Goal: Task Accomplishment & Management: Manage account settings

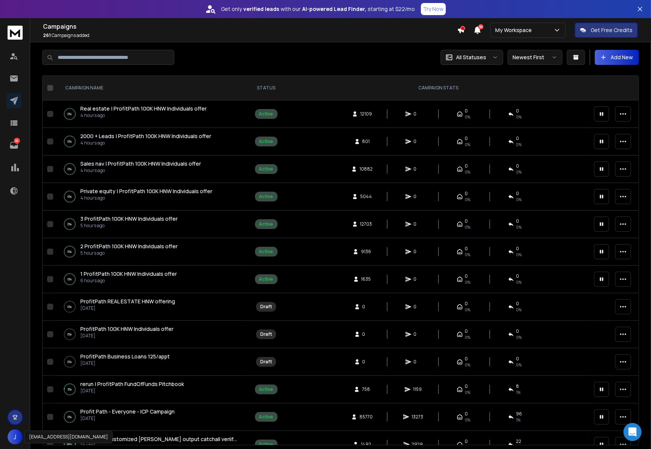
click at [18, 437] on span "J" at bounding box center [15, 436] width 15 height 15
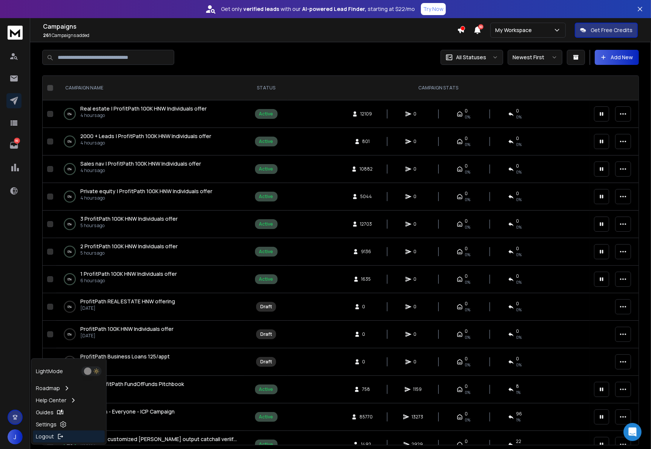
click at [62, 435] on icon at bounding box center [60, 436] width 7 height 7
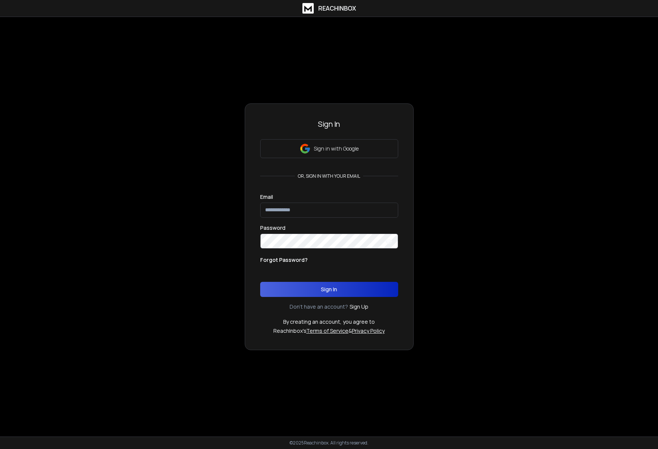
click at [327, 216] on input "email" at bounding box center [329, 210] width 138 height 15
type input "**********"
click at [338, 294] on button "Sign In" at bounding box center [329, 289] width 138 height 15
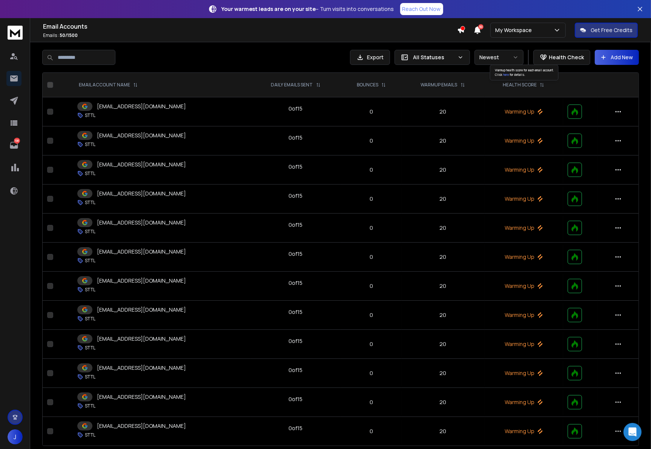
click at [531, 87] on p "HEALTH SCORE" at bounding box center [520, 85] width 34 height 6
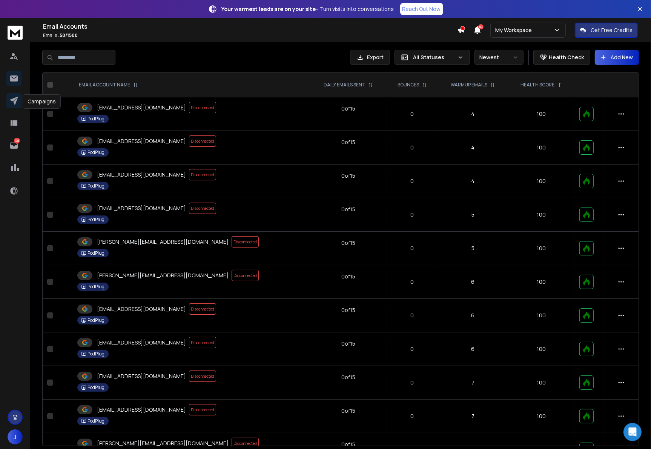
click at [20, 98] on link at bounding box center [13, 100] width 15 height 15
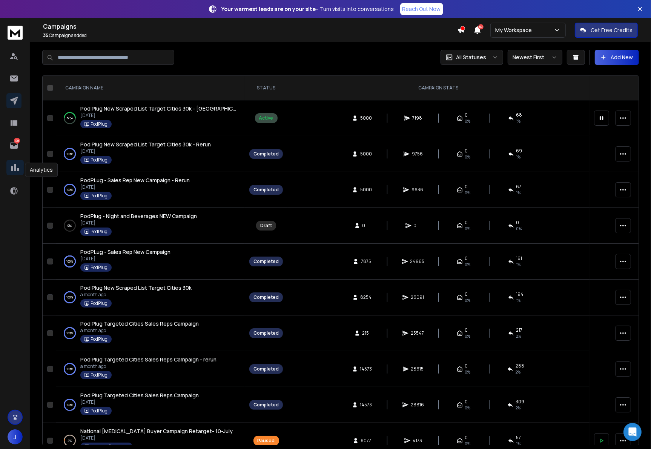
click at [15, 171] on icon at bounding box center [15, 168] width 8 height 8
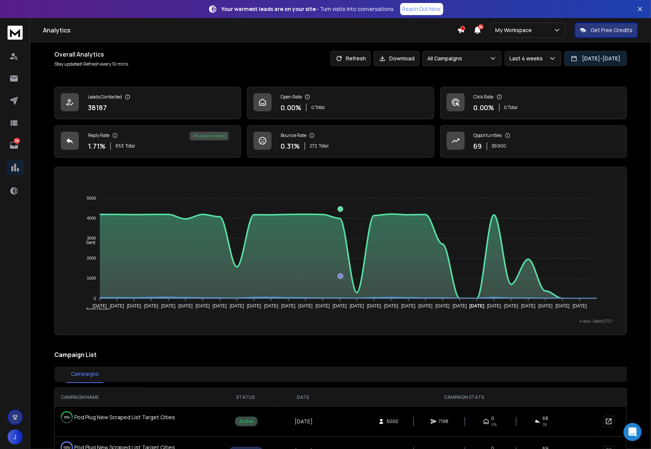
click at [577, 63] on button "10 Aug 2025 - 08 Sep 2025" at bounding box center [595, 58] width 63 height 15
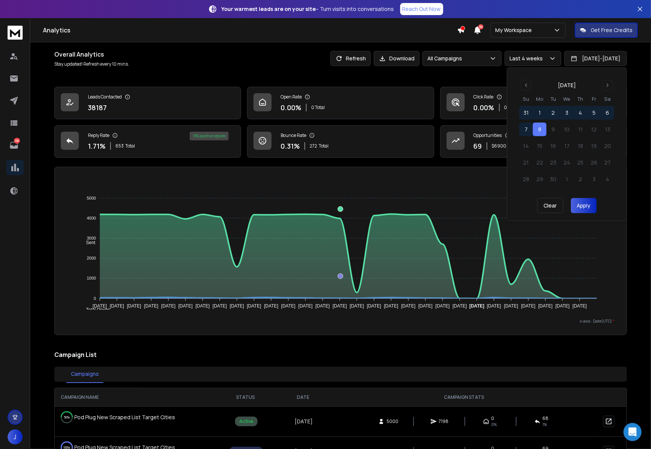
click at [539, 117] on button "1" at bounding box center [540, 113] width 14 height 14
click at [540, 115] on button "1" at bounding box center [540, 113] width 14 height 14
click at [593, 112] on button "5" at bounding box center [594, 113] width 14 height 14
click at [586, 209] on button "Apply" at bounding box center [584, 205] width 26 height 15
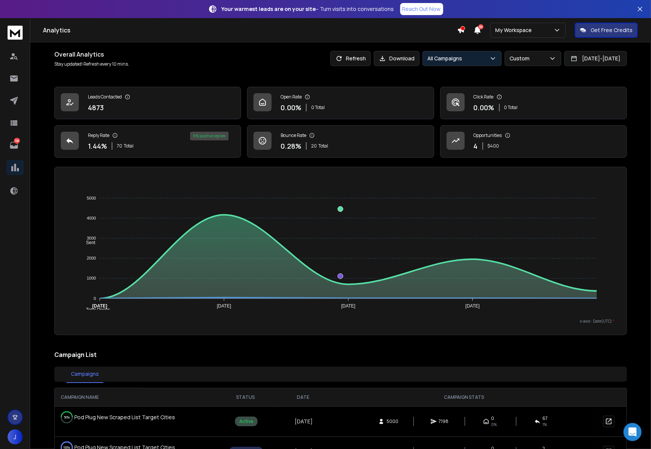
click at [427, 61] on p "All Campaigns" at bounding box center [446, 59] width 38 height 8
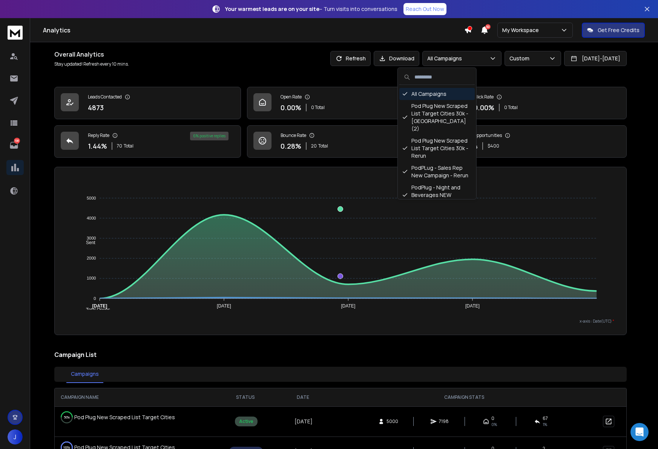
click at [423, 97] on div "All Campaigns" at bounding box center [436, 94] width 75 height 12
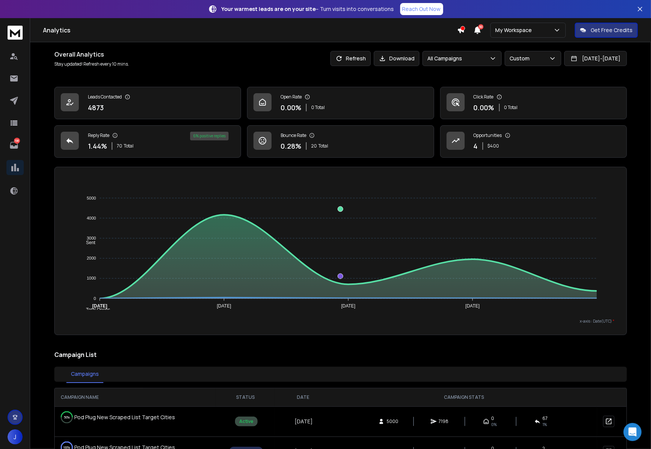
click at [438, 58] on p "All Campaigns" at bounding box center [446, 59] width 38 height 8
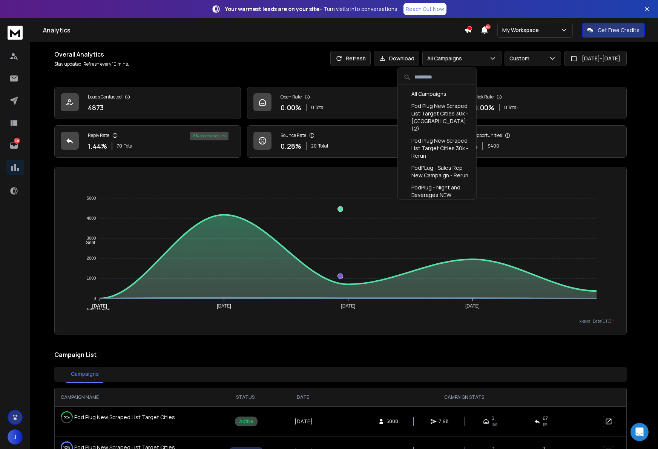
click at [432, 75] on input at bounding box center [436, 76] width 75 height 15
type input "****"
click at [436, 111] on div "Pod Plug New Scraped List Target Cities 30k - Rerun (2)" at bounding box center [436, 117] width 75 height 35
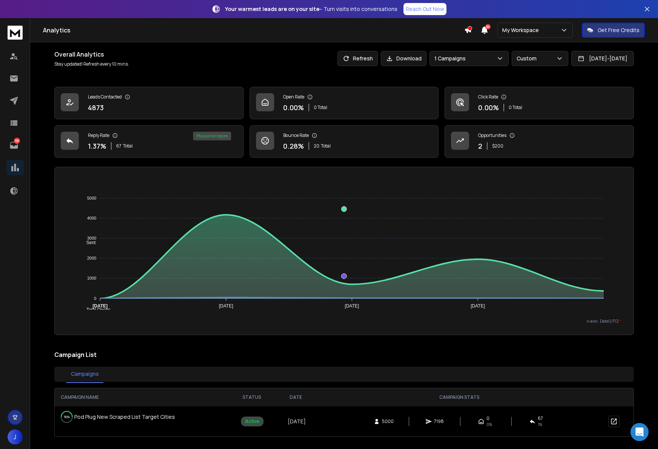
click at [436, 62] on button "1 Campaigns" at bounding box center [469, 58] width 79 height 15
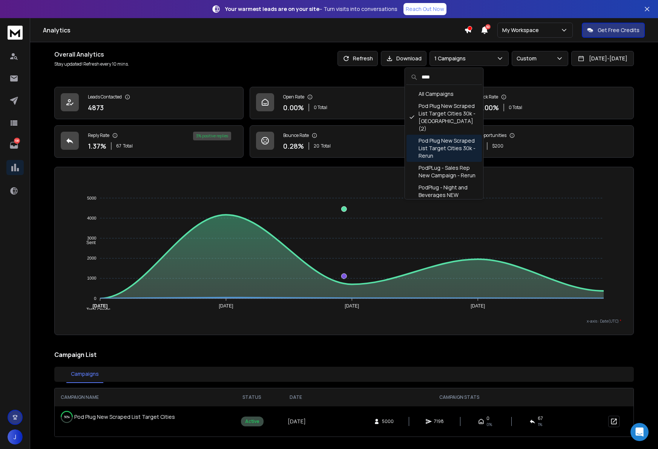
click at [433, 144] on div "Pod Plug New Scraped List Target Cities 30k - Rerun" at bounding box center [444, 148] width 75 height 27
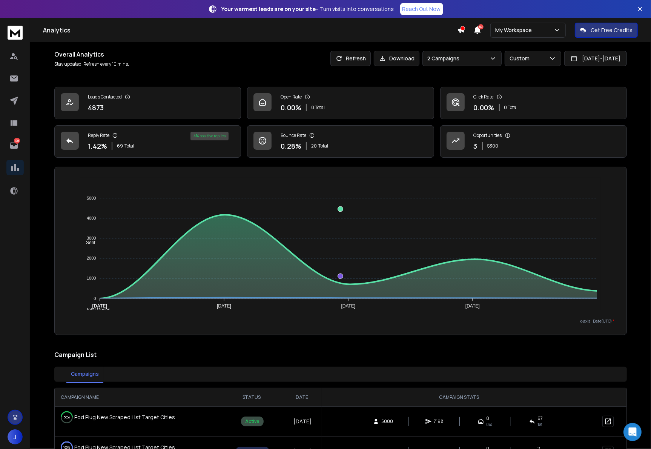
click at [442, 63] on button "2 Campaigns" at bounding box center [461, 58] width 79 height 15
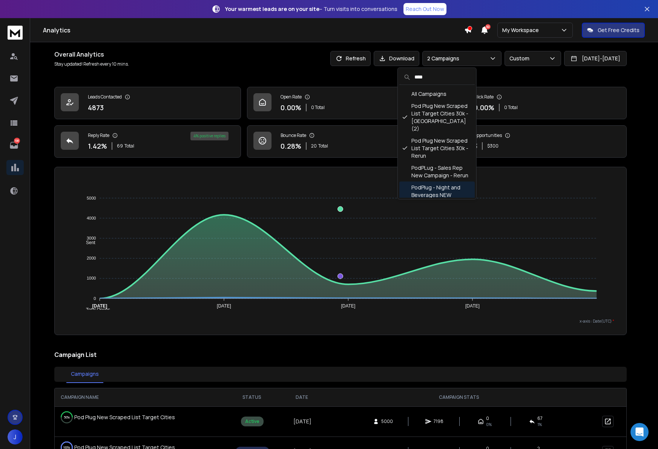
click at [430, 181] on div "PodPlug - Night and Beverages NEW Campaign" at bounding box center [436, 194] width 75 height 27
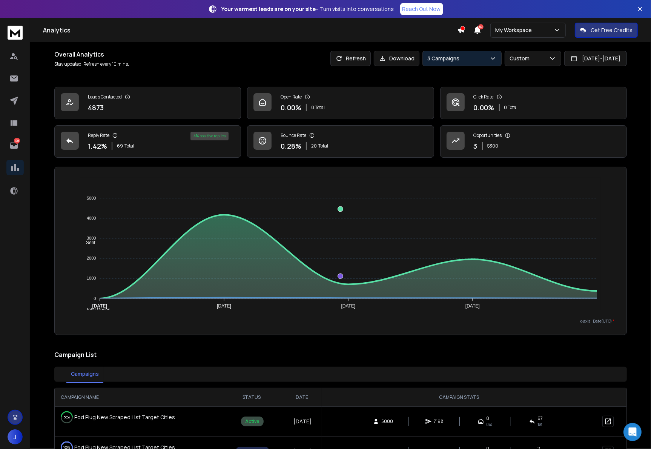
click at [433, 56] on p "3 Campaigns" at bounding box center [444, 59] width 35 height 8
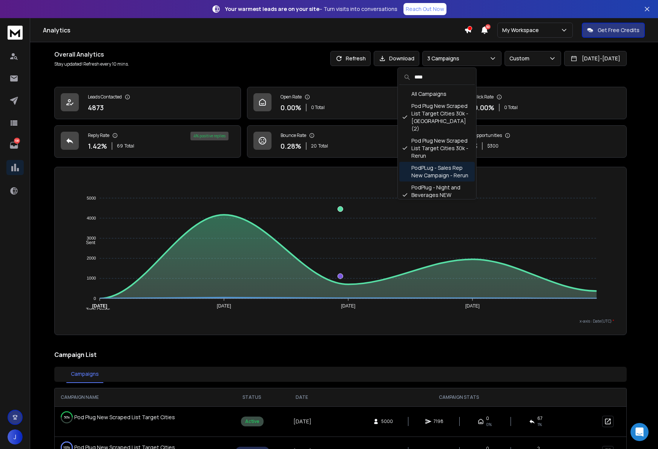
click at [428, 166] on div "PodPLug - Sales Rep New Campaign - Rerun" at bounding box center [436, 172] width 75 height 20
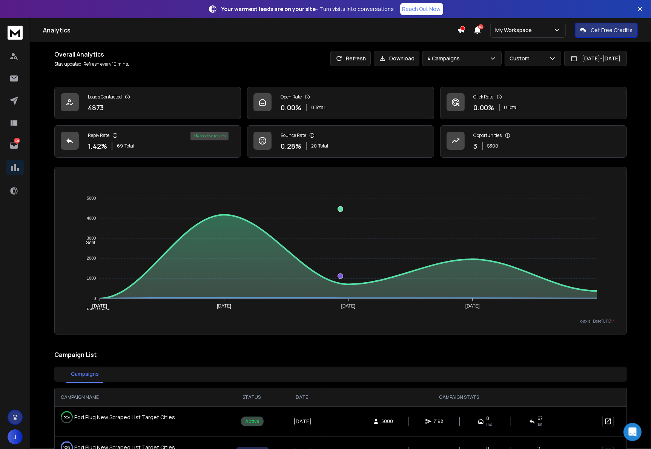
click at [432, 55] on p "4 Campaigns" at bounding box center [444, 59] width 35 height 8
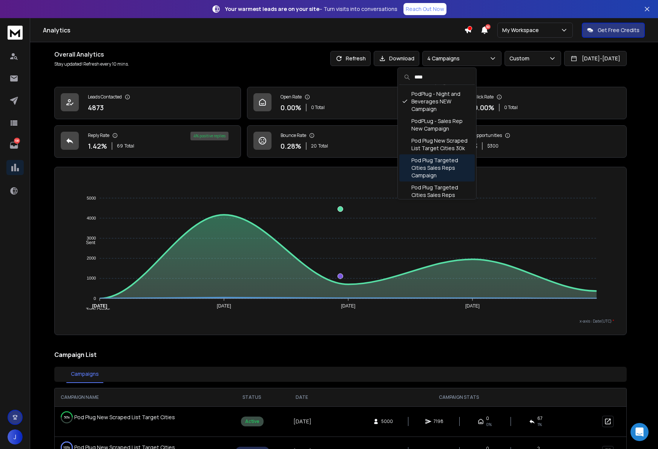
scroll to position [105, 0]
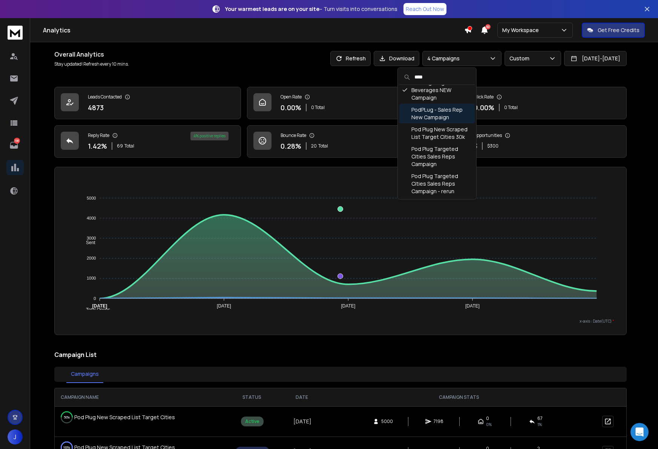
click at [434, 104] on div "PodPLug - Sales Rep New Campaign" at bounding box center [436, 114] width 75 height 20
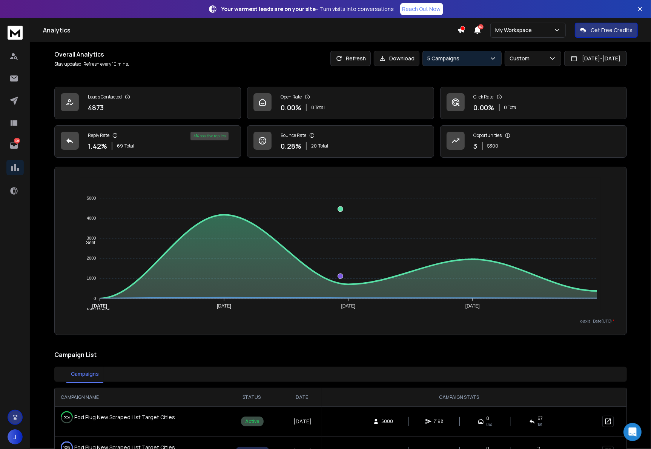
click at [424, 63] on button "5 Campaigns" at bounding box center [461, 58] width 79 height 15
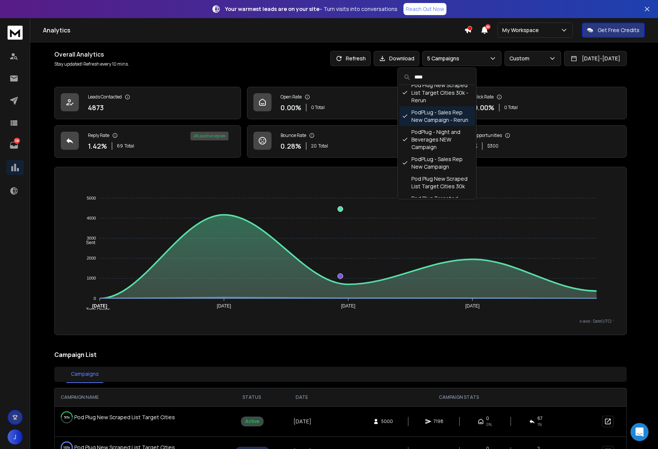
scroll to position [64, 0]
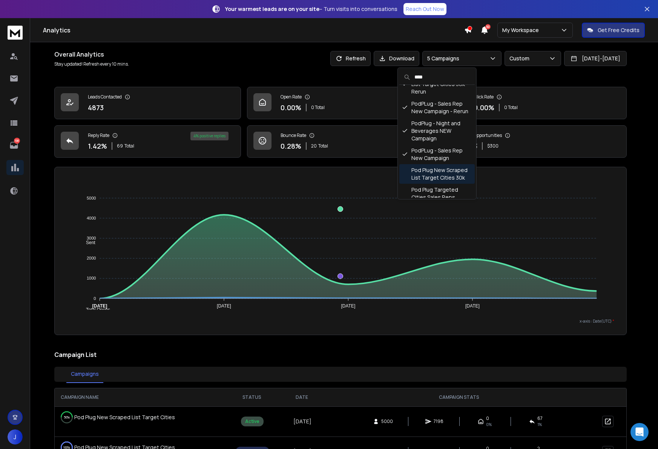
click at [424, 166] on div "Pod Plug New Scraped List Target Cities 30k" at bounding box center [436, 174] width 75 height 20
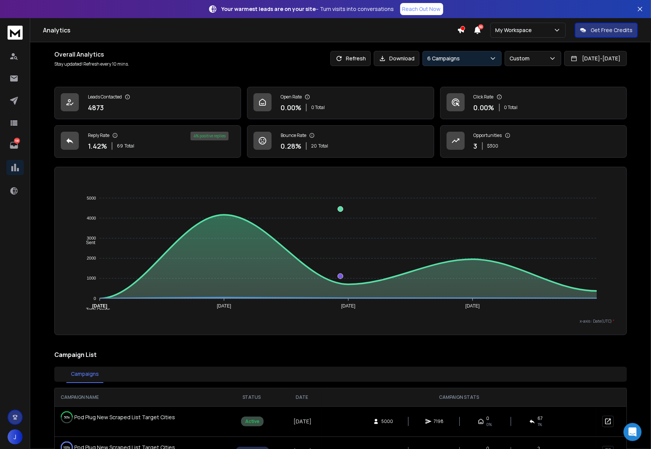
click at [431, 55] on p "6 Campaigns" at bounding box center [444, 59] width 35 height 8
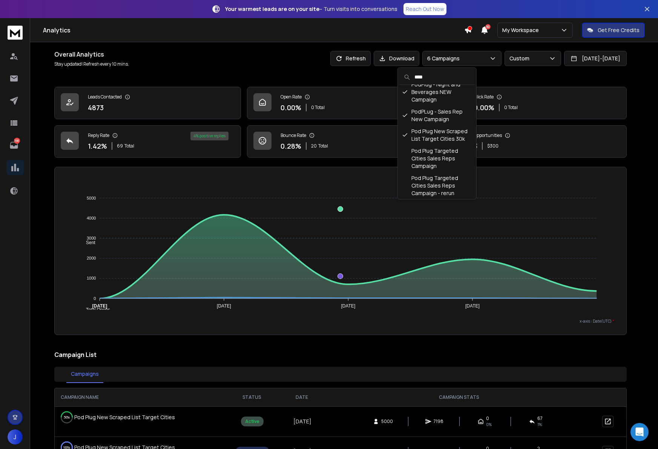
scroll to position [104, 0]
click at [433, 144] on div "Pod Plug Targeted Cities Sales Reps Campaign" at bounding box center [436, 157] width 75 height 27
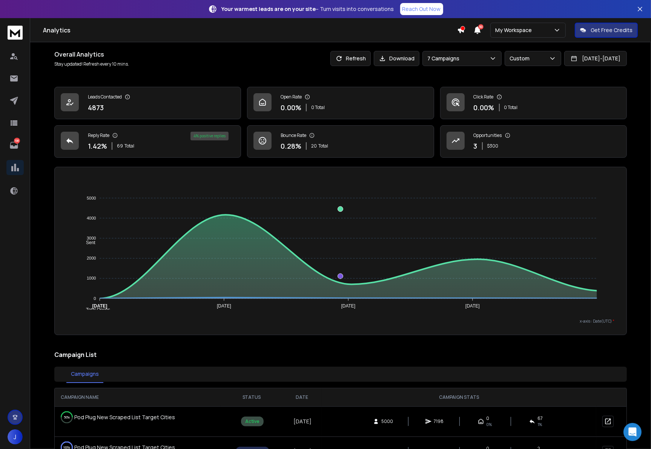
click at [427, 55] on p "7 Campaigns" at bounding box center [444, 59] width 35 height 8
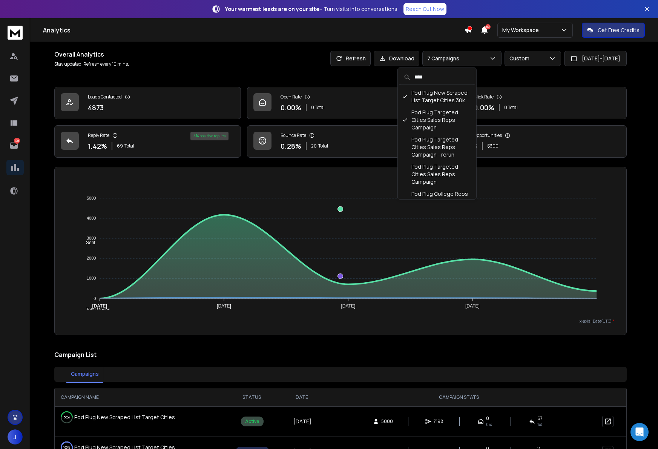
scroll to position [163, 0]
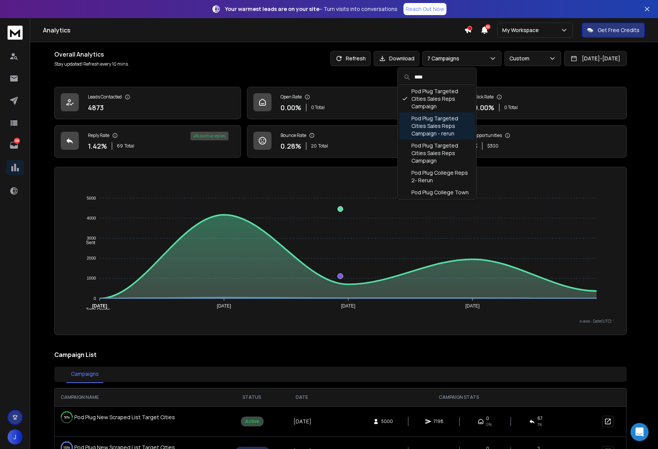
click at [428, 112] on div "Pod Plug Targeted Cities Sales Reps Campaign - rerun" at bounding box center [436, 125] width 75 height 27
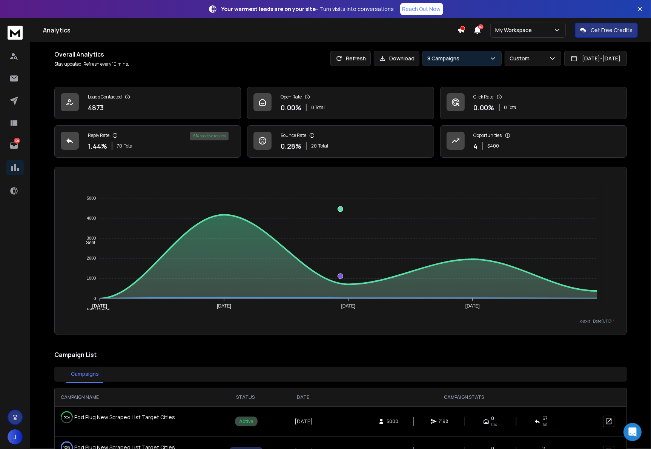
click at [431, 65] on button "8 Campaigns" at bounding box center [461, 58] width 79 height 15
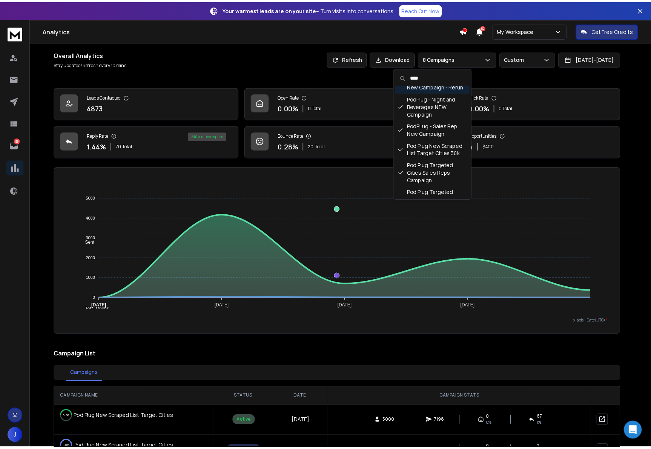
scroll to position [125, 0]
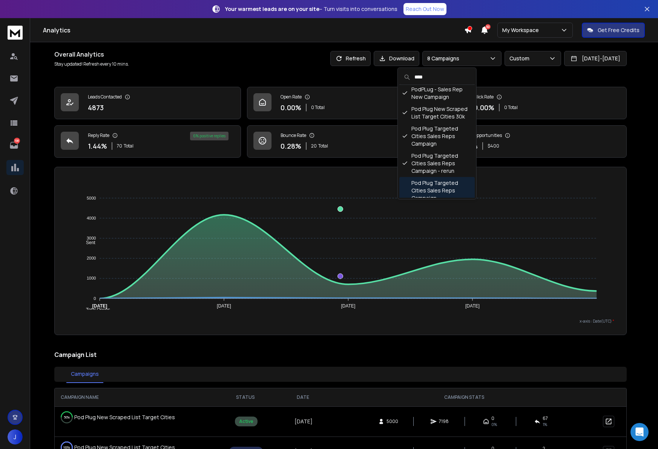
click at [428, 182] on div "Pod Plug Targeted Cities Sales Reps Campaign" at bounding box center [436, 190] width 75 height 27
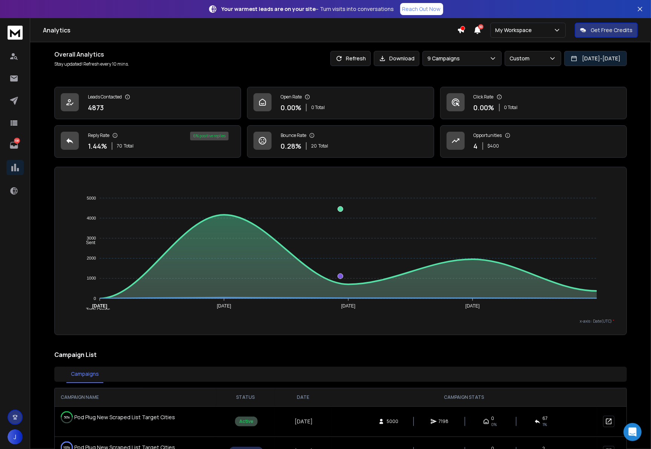
click at [572, 61] on button "01 Sep 2025 - 05 Sep 2025" at bounding box center [595, 58] width 63 height 15
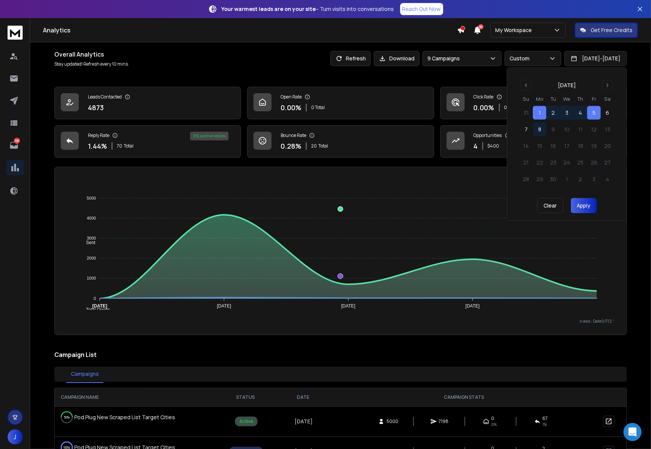
click at [544, 129] on button "8" at bounding box center [540, 130] width 14 height 14
click at [543, 134] on button "8" at bounding box center [540, 130] width 14 height 14
click at [543, 114] on button "1" at bounding box center [540, 113] width 14 height 14
click at [585, 202] on button "Apply" at bounding box center [584, 205] width 26 height 15
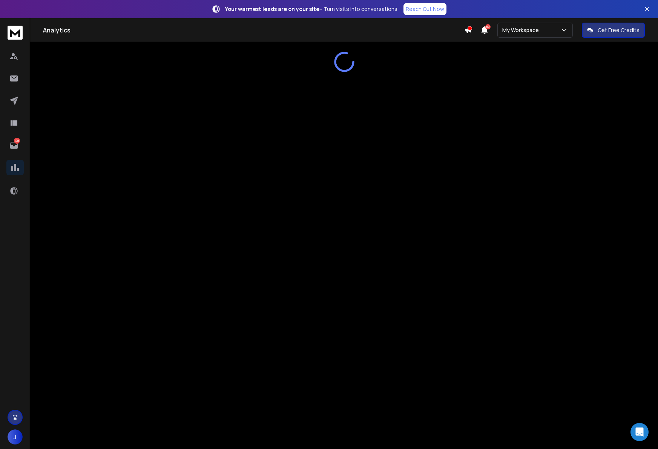
click at [648, 11] on icon at bounding box center [647, 9] width 7 height 7
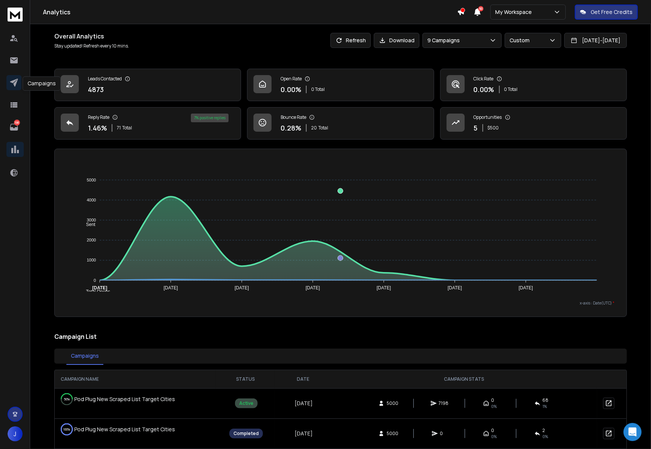
click at [19, 81] on link at bounding box center [13, 82] width 15 height 15
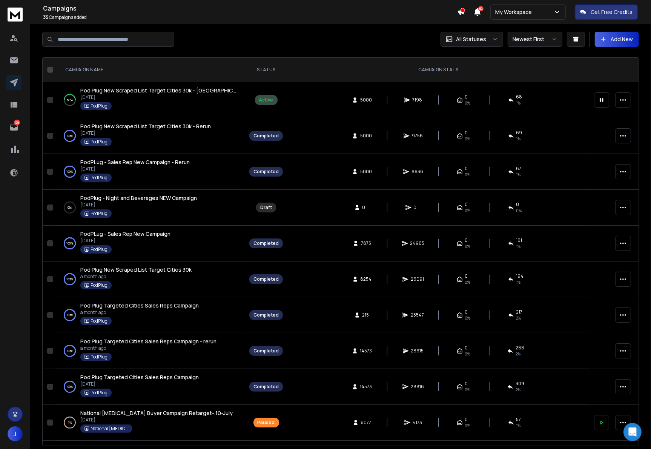
click at [619, 98] on icon "button" at bounding box center [623, 100] width 8 height 8
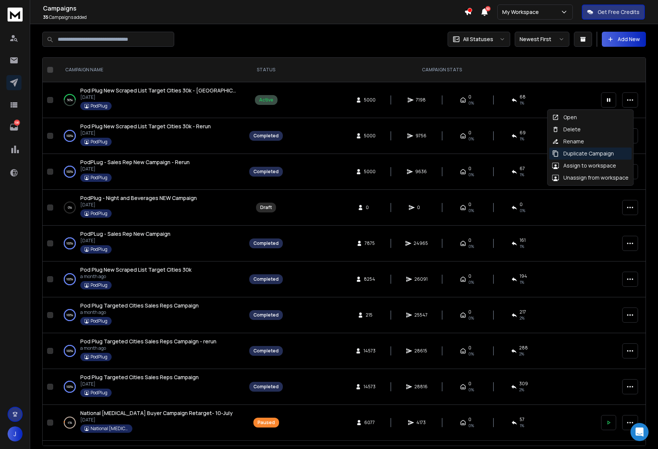
click at [577, 157] on div "Duplicate Campaign" at bounding box center [583, 154] width 62 height 8
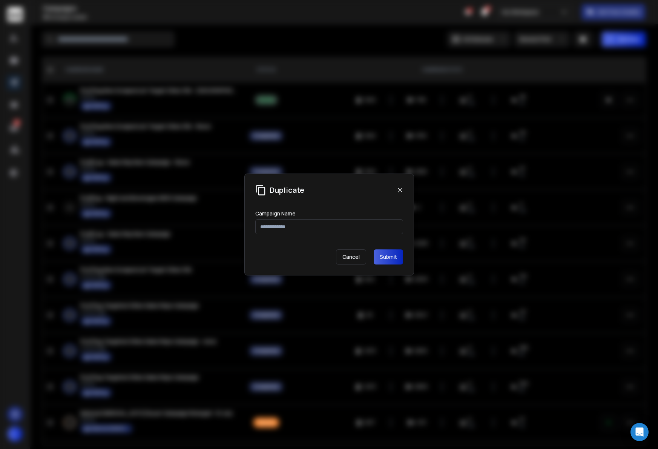
click at [322, 232] on input "text" at bounding box center [329, 226] width 148 height 15
click at [310, 224] on input "text" at bounding box center [329, 226] width 148 height 15
click at [402, 190] on icon at bounding box center [400, 190] width 6 height 6
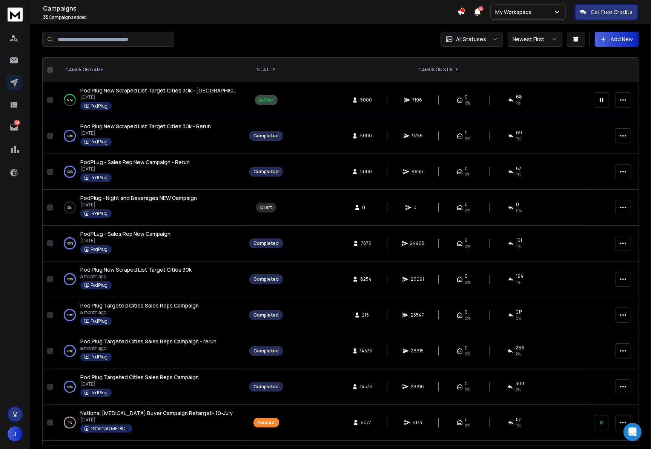
click at [619, 100] on icon "button" at bounding box center [623, 100] width 8 height 8
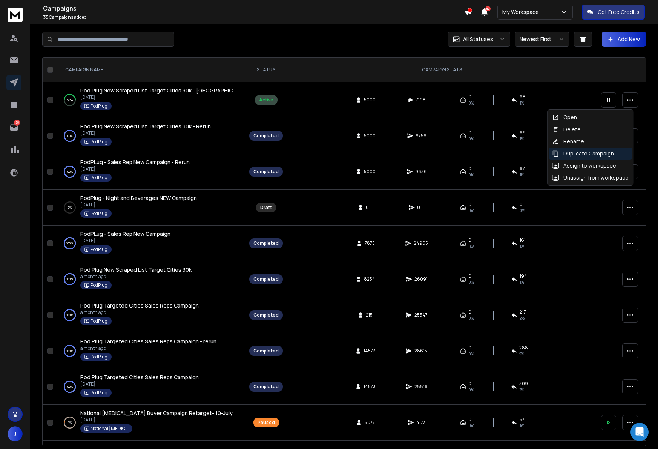
click at [572, 152] on div "Duplicate Campaign" at bounding box center [583, 154] width 62 height 8
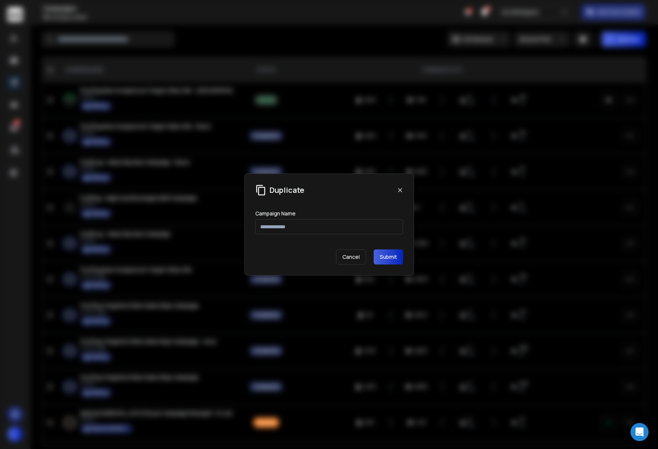
click at [330, 223] on input "text" at bounding box center [329, 226] width 148 height 15
type input "**********"
click at [401, 257] on button "Submit" at bounding box center [388, 256] width 29 height 15
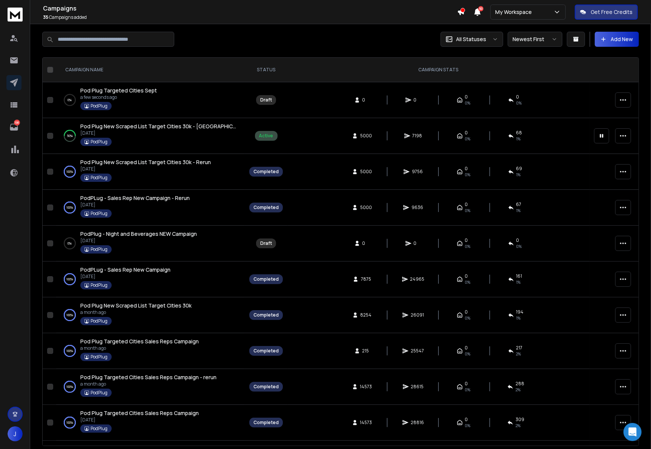
click at [119, 89] on span "Pod Plug Targeted Cities Sept" at bounding box center [118, 90] width 77 height 7
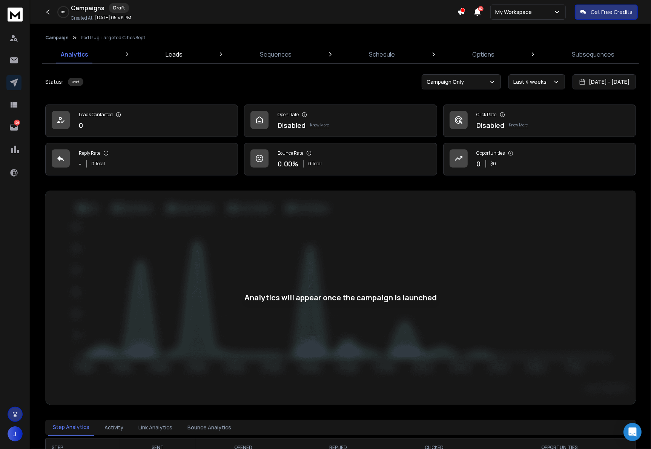
click at [166, 52] on p "Leads" at bounding box center [174, 54] width 17 height 9
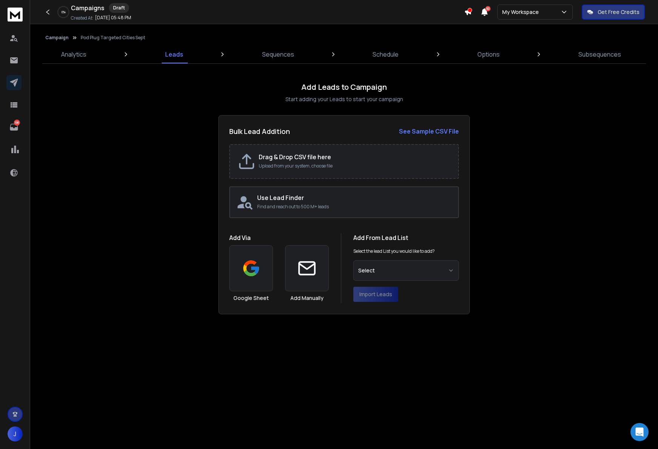
click at [283, 155] on h2 "Drag & Drop CSV file here" at bounding box center [355, 156] width 192 height 9
type input "**********"
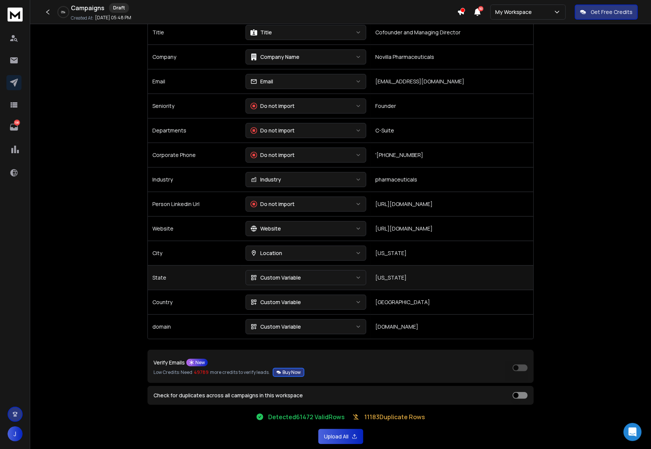
scroll to position [210, 0]
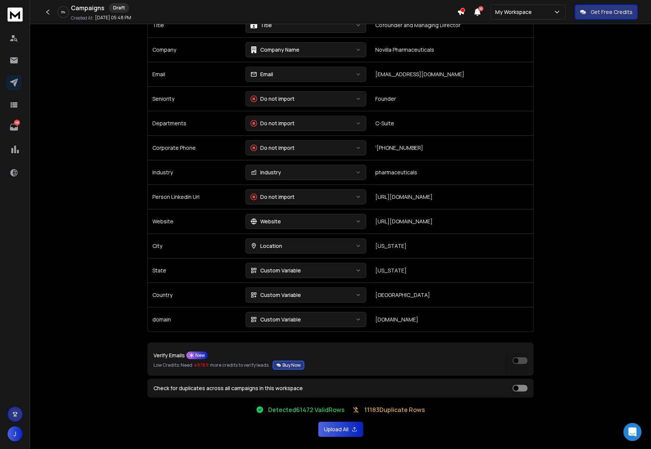
click at [340, 432] on button "Upload All" at bounding box center [340, 429] width 45 height 15
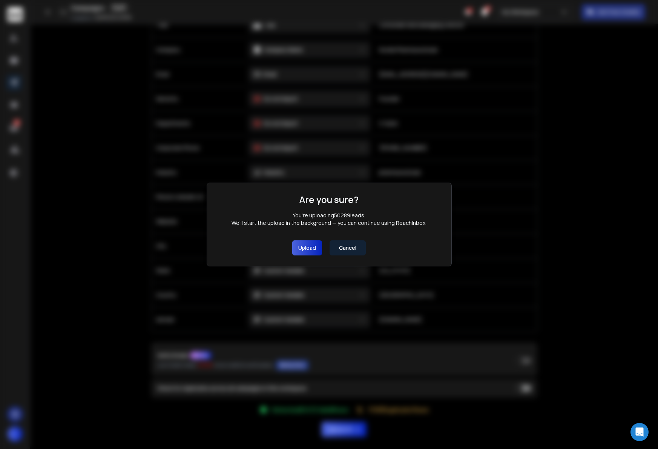
click at [316, 237] on div "Are you sure? You're uploading 50289 lead s . We'll start the upload in the bac…" at bounding box center [329, 224] width 223 height 62
click at [314, 244] on button "Upload" at bounding box center [307, 247] width 30 height 15
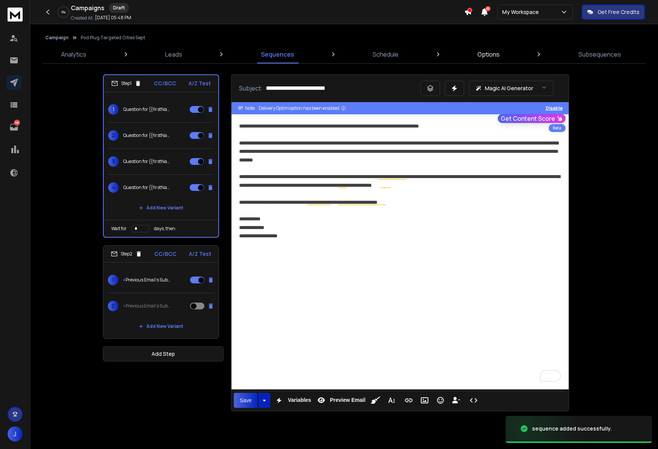
click at [495, 60] on link "Options" at bounding box center [488, 54] width 31 height 18
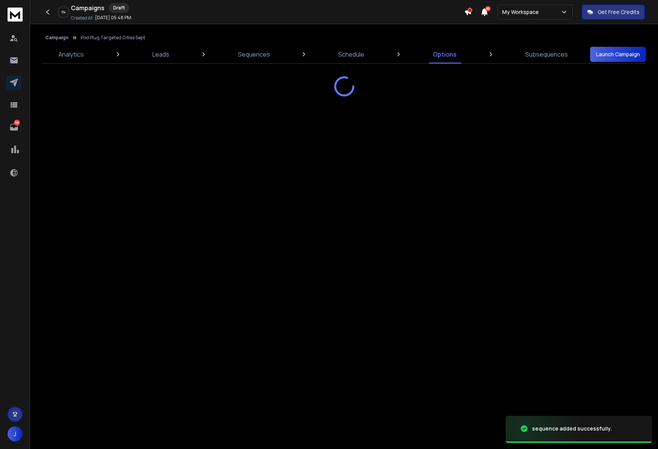
select select "*"
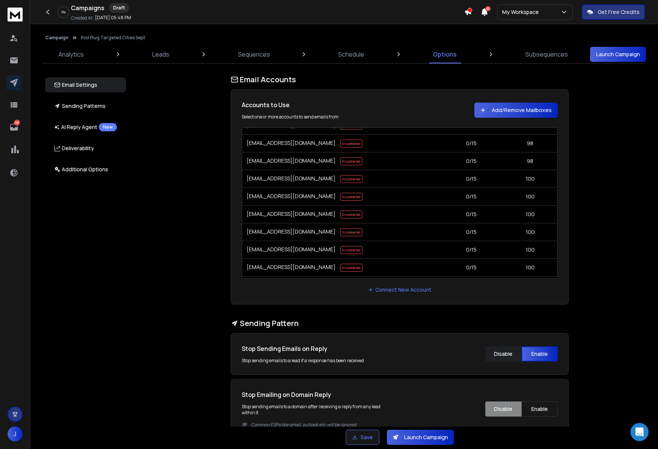
scroll to position [297, 0]
click at [494, 105] on button "Add/Remove Mailboxes" at bounding box center [515, 110] width 83 height 15
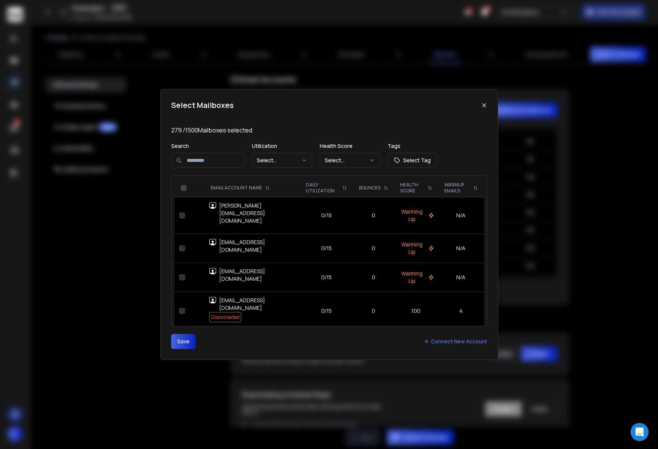
click at [210, 157] on input at bounding box center [207, 160] width 73 height 15
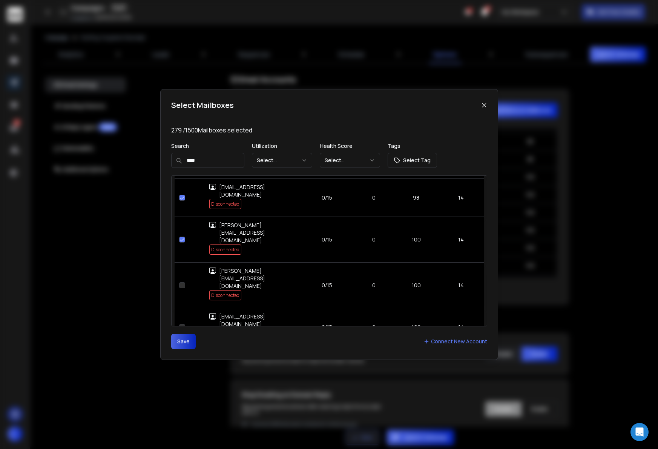
scroll to position [2869, 0]
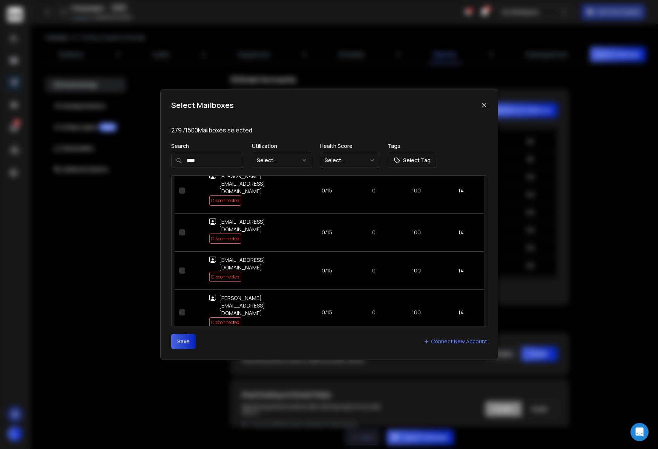
drag, startPoint x: 182, startPoint y: 221, endPoint x: 180, endPoint y: 226, distance: 5.4
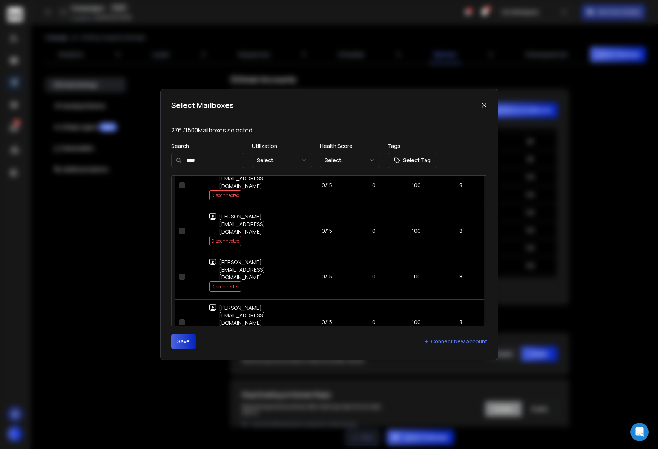
scroll to position [0, 0]
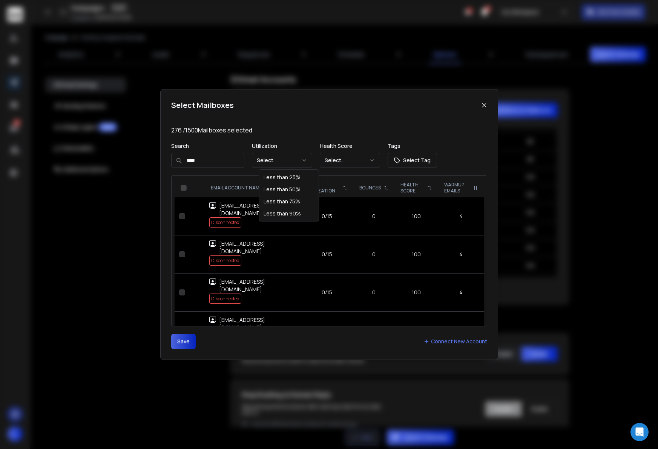
click at [307, 161] on icon "button" at bounding box center [304, 160] width 6 height 6
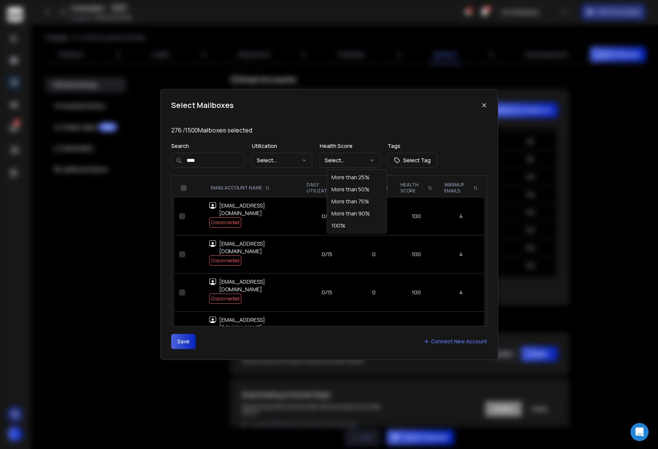
click at [366, 160] on button "Select..." at bounding box center [350, 160] width 60 height 15
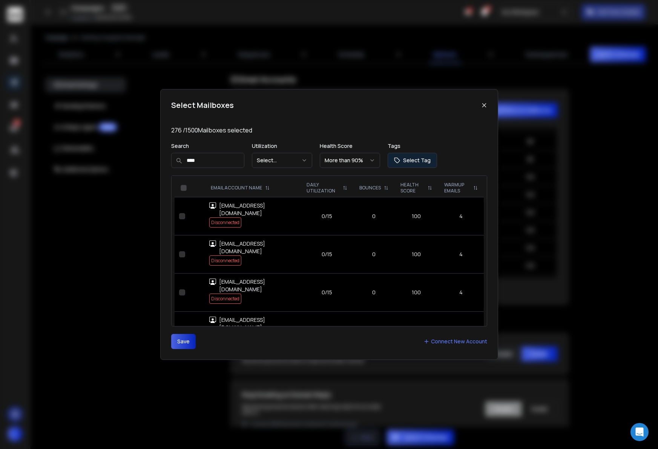
click at [413, 164] on button "Select Tag" at bounding box center [412, 160] width 49 height 15
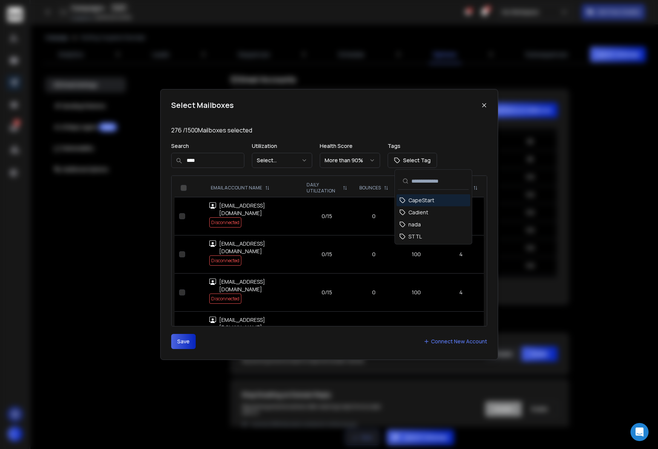
click at [418, 133] on p "276 / 1500 Mailboxes selected" at bounding box center [329, 130] width 316 height 9
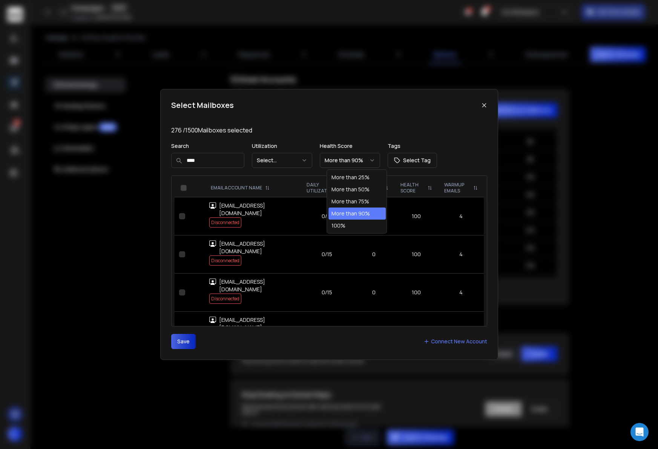
click at [345, 163] on button "More than 90%" at bounding box center [350, 160] width 60 height 15
click at [355, 163] on button "100%" at bounding box center [350, 160] width 60 height 15
click at [353, 126] on p "276 / 1500 Mailboxes selected" at bounding box center [329, 130] width 316 height 9
click at [375, 157] on icon "button" at bounding box center [372, 160] width 6 height 6
click at [287, 164] on button "Select..." at bounding box center [282, 160] width 60 height 15
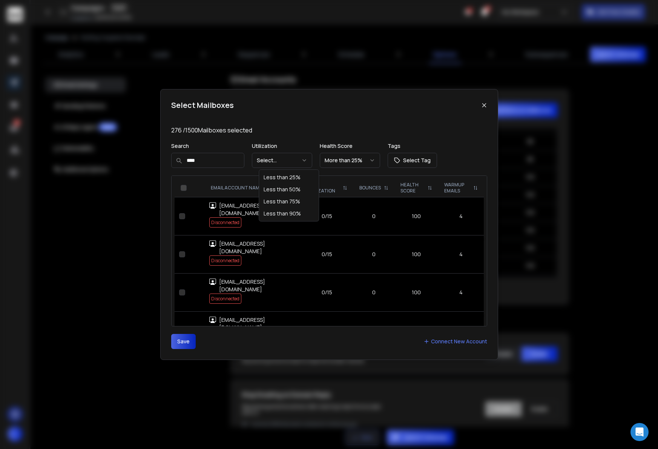
click at [304, 132] on p "276 / 1500 Mailboxes selected" at bounding box center [329, 130] width 316 height 9
drag, startPoint x: 213, startPoint y: 157, endPoint x: 160, endPoint y: 156, distance: 52.8
click at [160, 156] on div "Select Mailboxes 276 / 1500 Mailboxes selected Search **** Utilization Select..…" at bounding box center [329, 224] width 338 height 271
type input "*******"
click at [483, 109] on div "Select Mailboxes" at bounding box center [329, 105] width 316 height 11
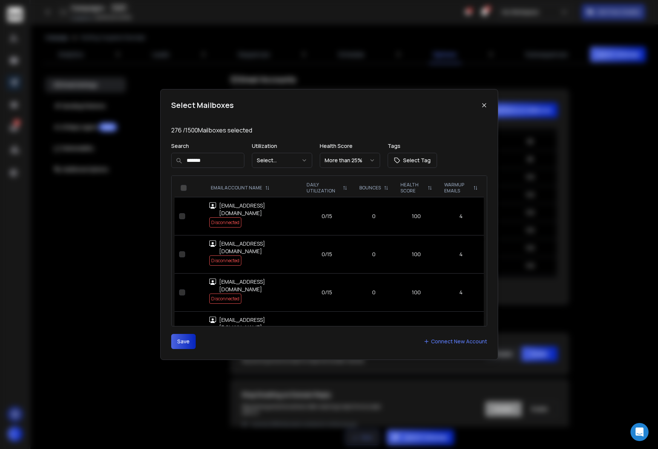
click at [484, 108] on icon at bounding box center [484, 105] width 6 height 6
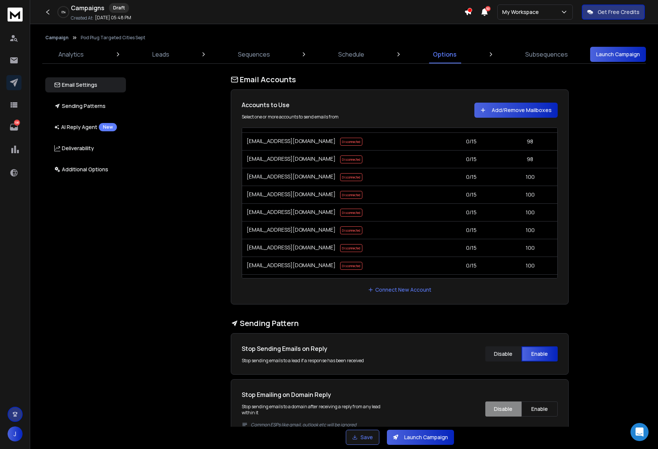
click at [508, 110] on button "Add/Remove Mailboxes" at bounding box center [515, 110] width 83 height 15
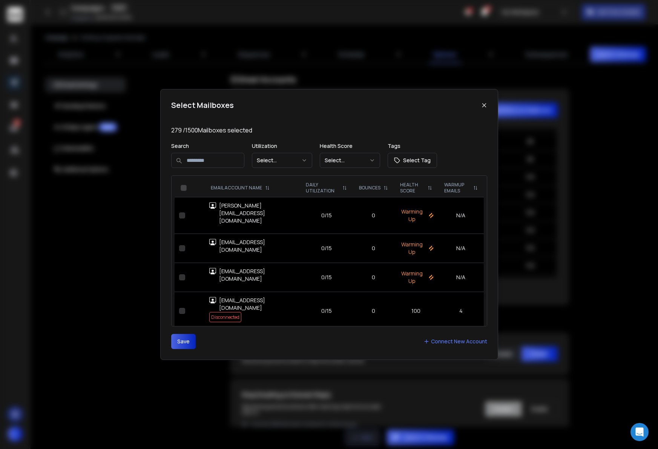
click at [207, 156] on input at bounding box center [207, 160] width 73 height 15
type input "*******"
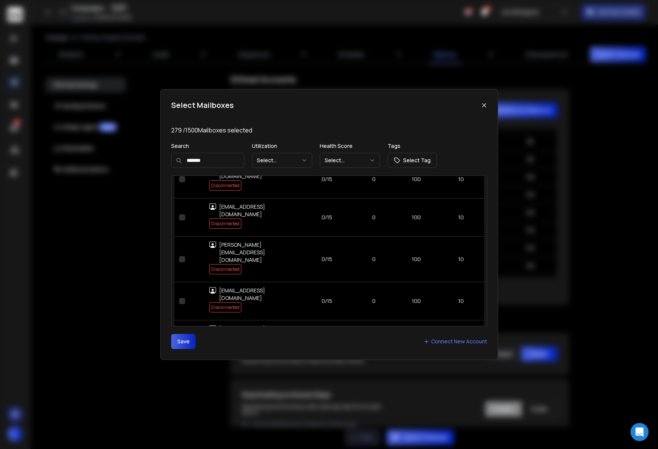
scroll to position [1416, 0]
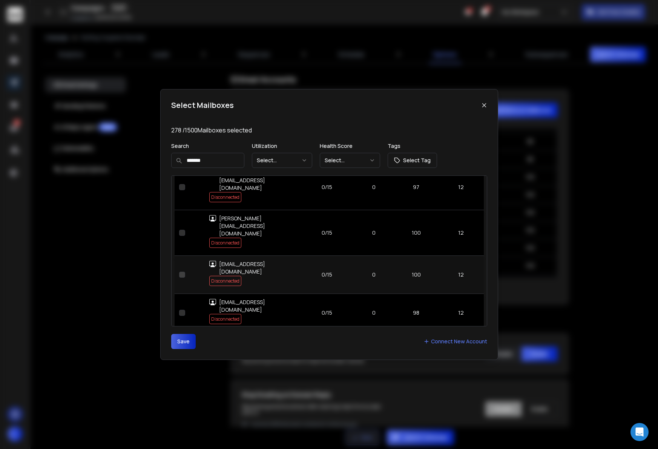
scroll to position [1712, 0]
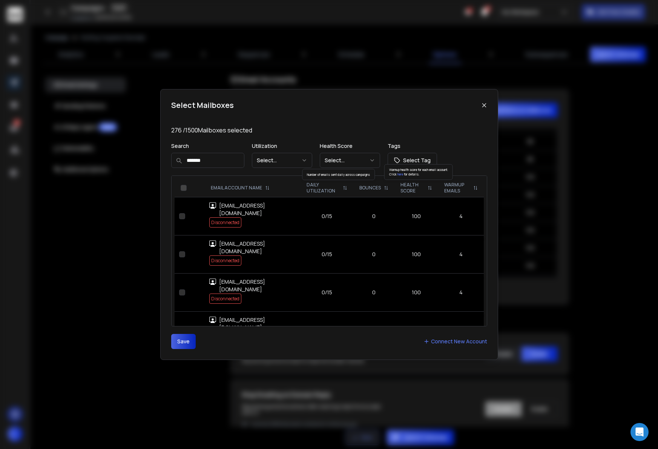
click at [340, 192] on p "DAILY UTILIZATION" at bounding box center [324, 188] width 34 height 12
click at [340, 190] on p "DAILY UTILIZATION" at bounding box center [324, 188] width 34 height 12
click at [186, 192] on div "PodPlug" at bounding box center [198, 193] width 30 height 14
click at [180, 223] on label "Select all 570" at bounding box center [187, 224] width 29 height 6
click at [167, 227] on button "Select this Page" at bounding box center [167, 224] width 6 height 6
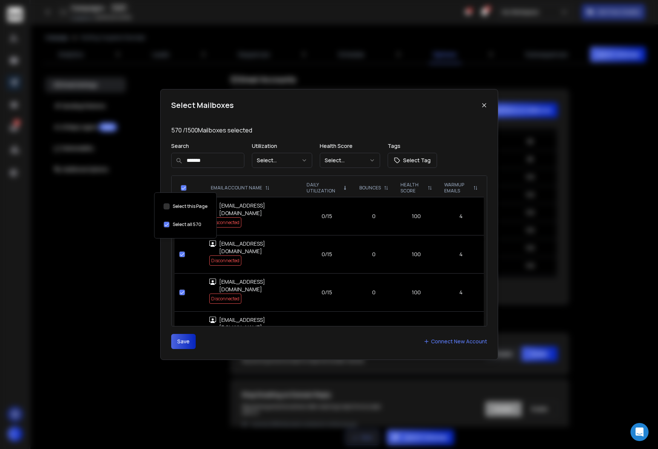
click at [168, 224] on button "Select this Page" at bounding box center [167, 224] width 6 height 6
click at [186, 338] on button "Save" at bounding box center [183, 341] width 25 height 15
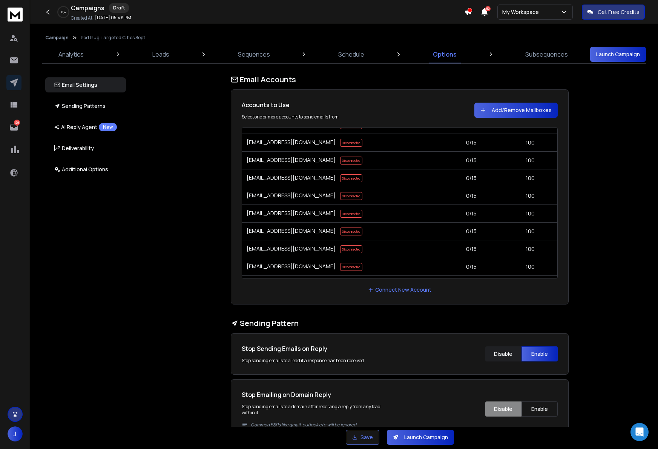
scroll to position [10002, 0]
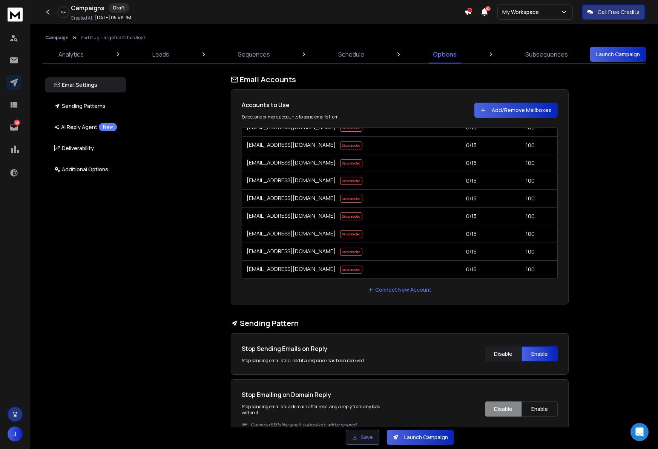
click at [404, 432] on button "Launch Campaign" at bounding box center [420, 437] width 67 height 15
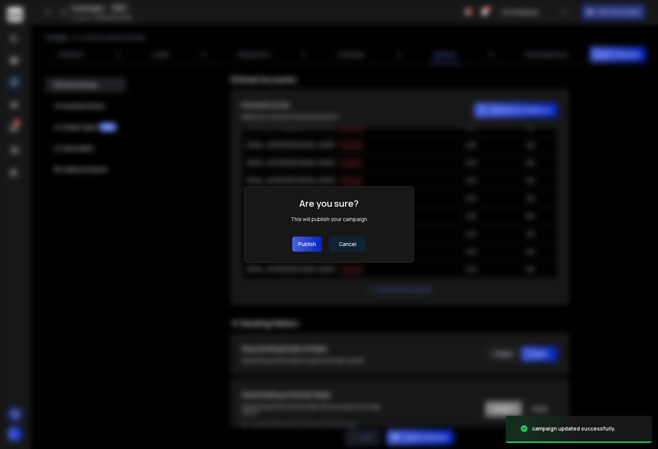
click at [318, 249] on button "Publish" at bounding box center [307, 243] width 30 height 15
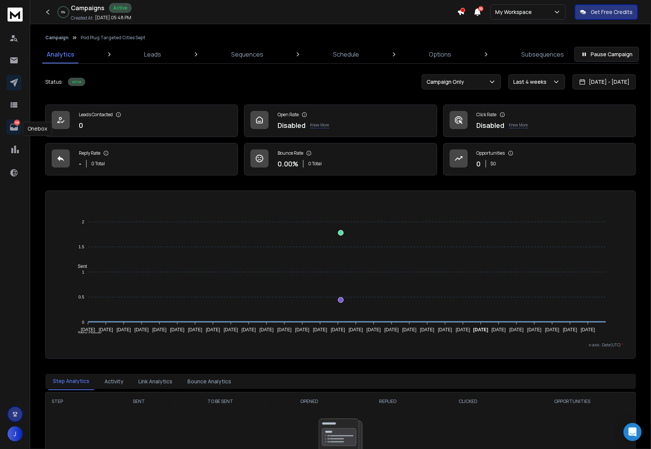
click at [13, 127] on icon at bounding box center [13, 127] width 9 height 9
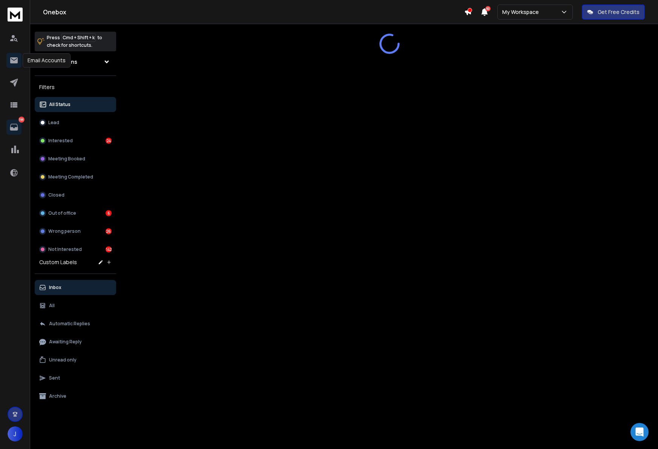
click at [18, 62] on link at bounding box center [13, 60] width 15 height 15
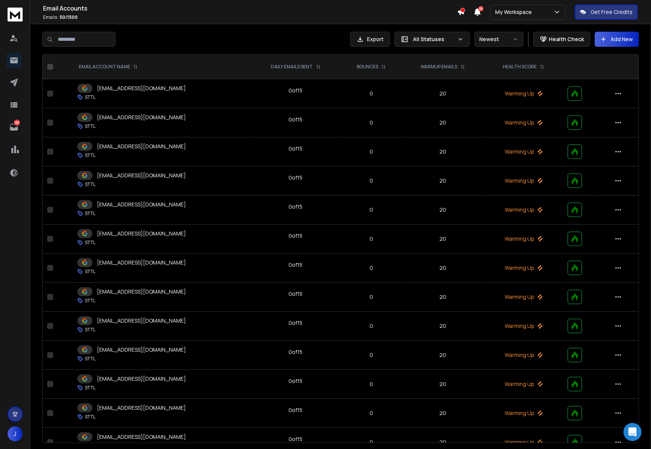
click at [81, 40] on input at bounding box center [78, 39] width 73 height 15
type input "*"
type input "*******"
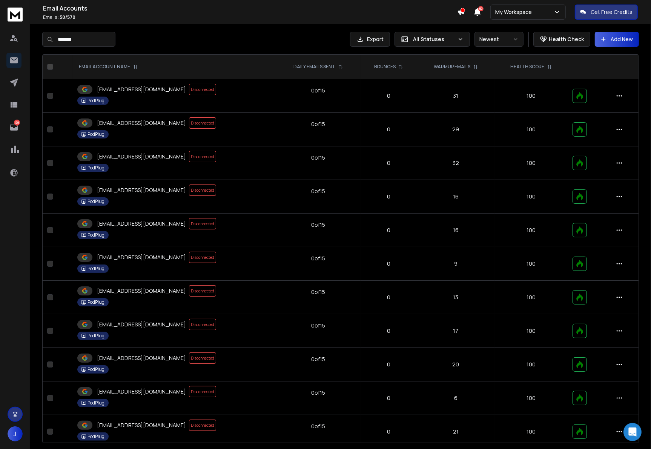
click at [196, 87] on span "Disconnected" at bounding box center [202, 89] width 27 height 11
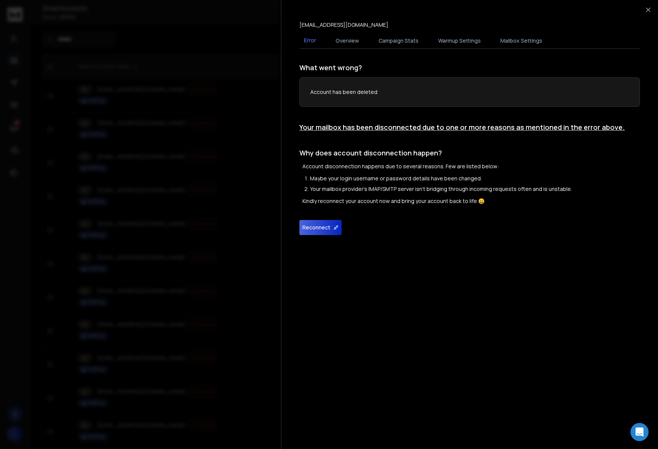
click at [317, 226] on button "Reconnect" at bounding box center [320, 227] width 42 height 15
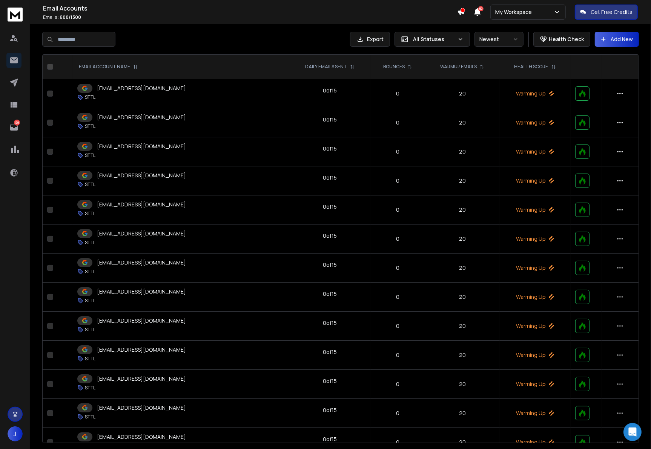
click at [80, 40] on input at bounding box center [78, 39] width 73 height 15
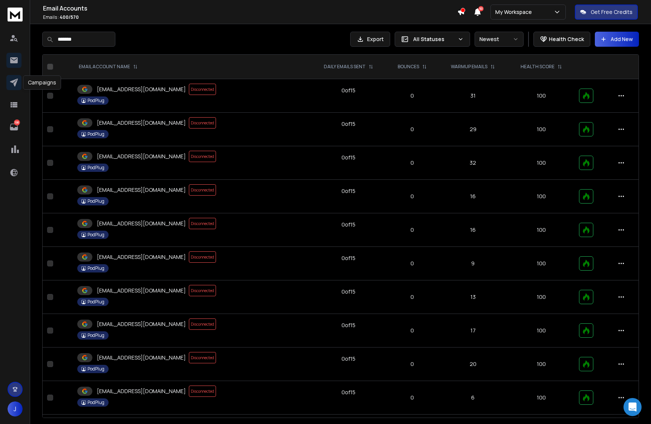
click at [19, 83] on link at bounding box center [13, 82] width 15 height 15
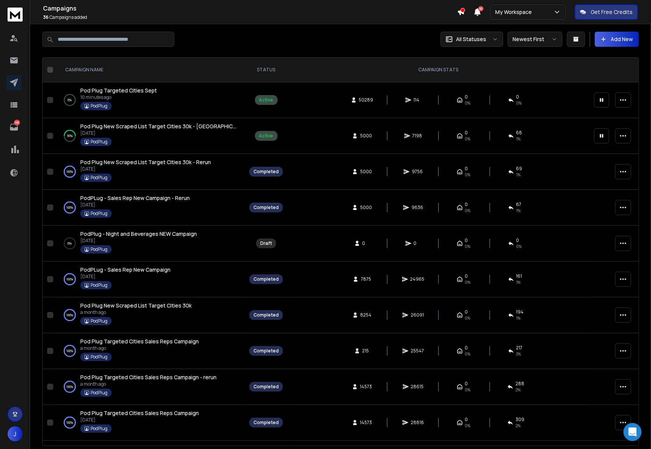
click at [19, 69] on div at bounding box center [14, 62] width 17 height 18
click at [15, 61] on icon at bounding box center [14, 60] width 8 height 6
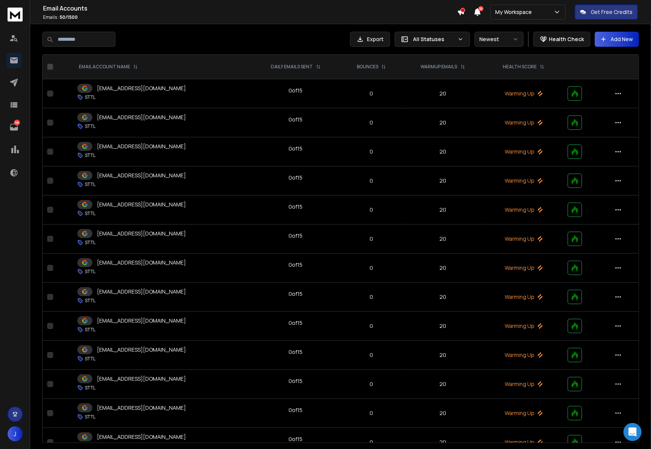
click at [95, 45] on input at bounding box center [78, 39] width 73 height 15
type input "*******"
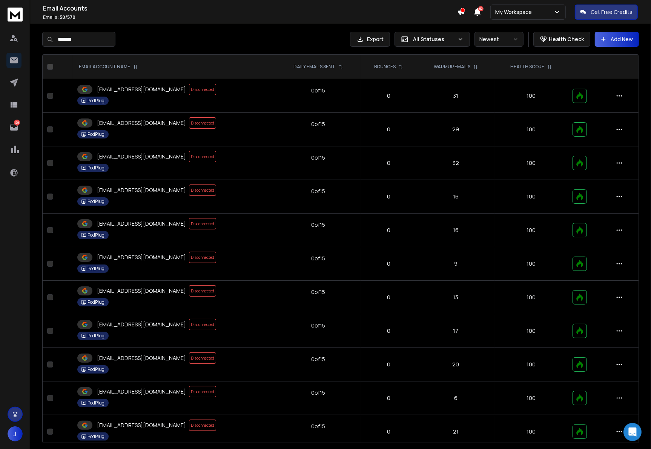
click at [189, 95] on span "Disconnected" at bounding box center [202, 89] width 27 height 11
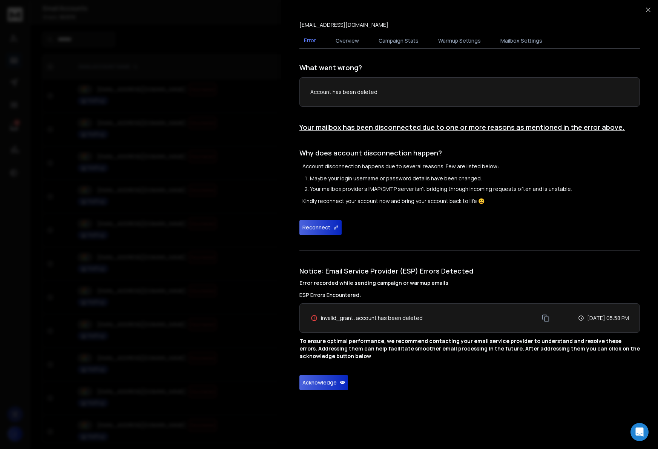
click at [392, 193] on div "Why does account disconnection happen? Account disconnection happens due to sev…" at bounding box center [469, 175] width 341 height 57
click at [645, 11] on icon "button" at bounding box center [649, 10] width 8 height 8
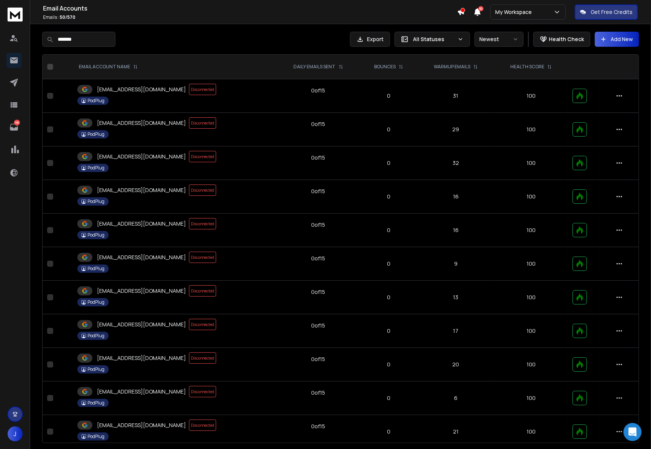
click at [201, 87] on span "Disconnected" at bounding box center [202, 89] width 27 height 11
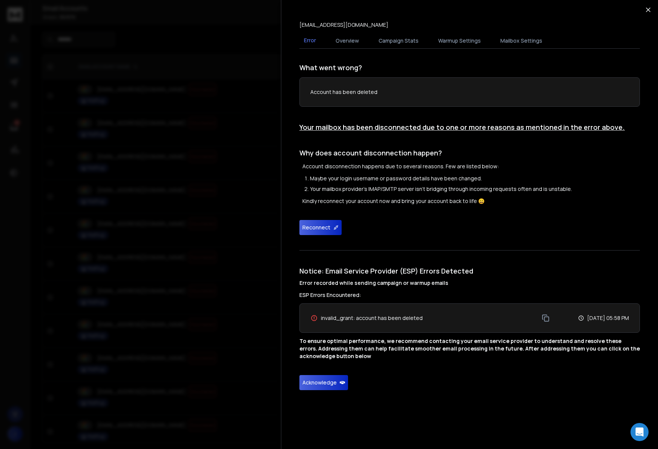
click at [645, 12] on icon "button" at bounding box center [649, 10] width 8 height 8
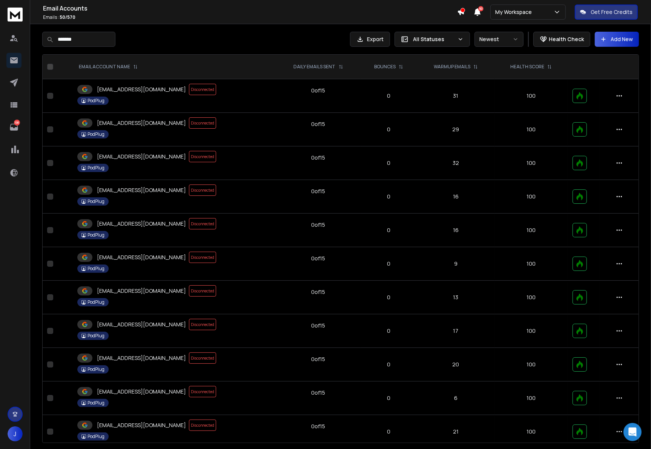
click at [158, 160] on p "[EMAIL_ADDRESS][DOMAIN_NAME]" at bounding box center [141, 157] width 89 height 8
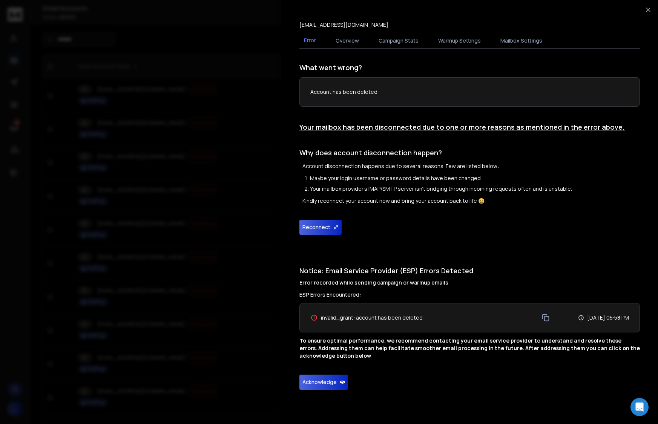
click at [325, 228] on button "Reconnect" at bounding box center [320, 227] width 42 height 15
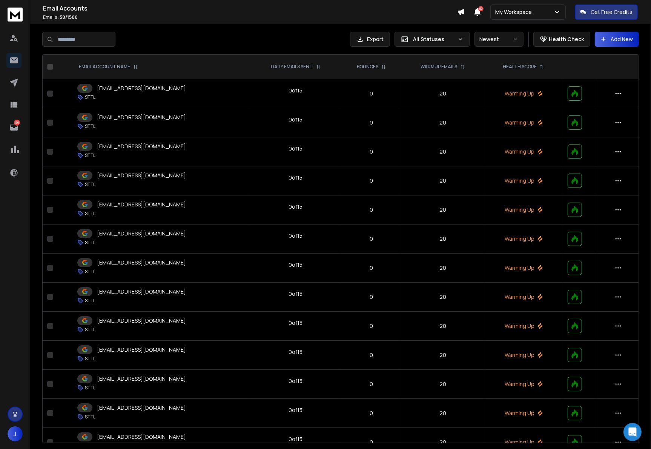
click at [96, 42] on input at bounding box center [78, 39] width 73 height 15
type input "*******"
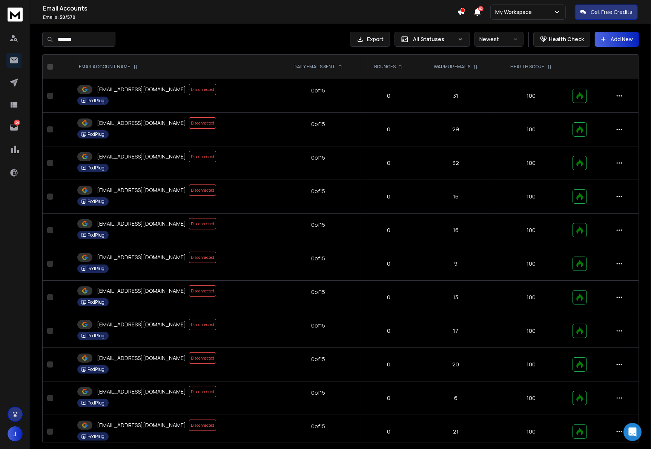
click at [264, 31] on div "******* Export All Statuses Newest Health Check Add New ******* EMAIL ACCOUNT N…" at bounding box center [340, 237] width 621 height 426
